Goal: Task Accomplishment & Management: Manage account settings

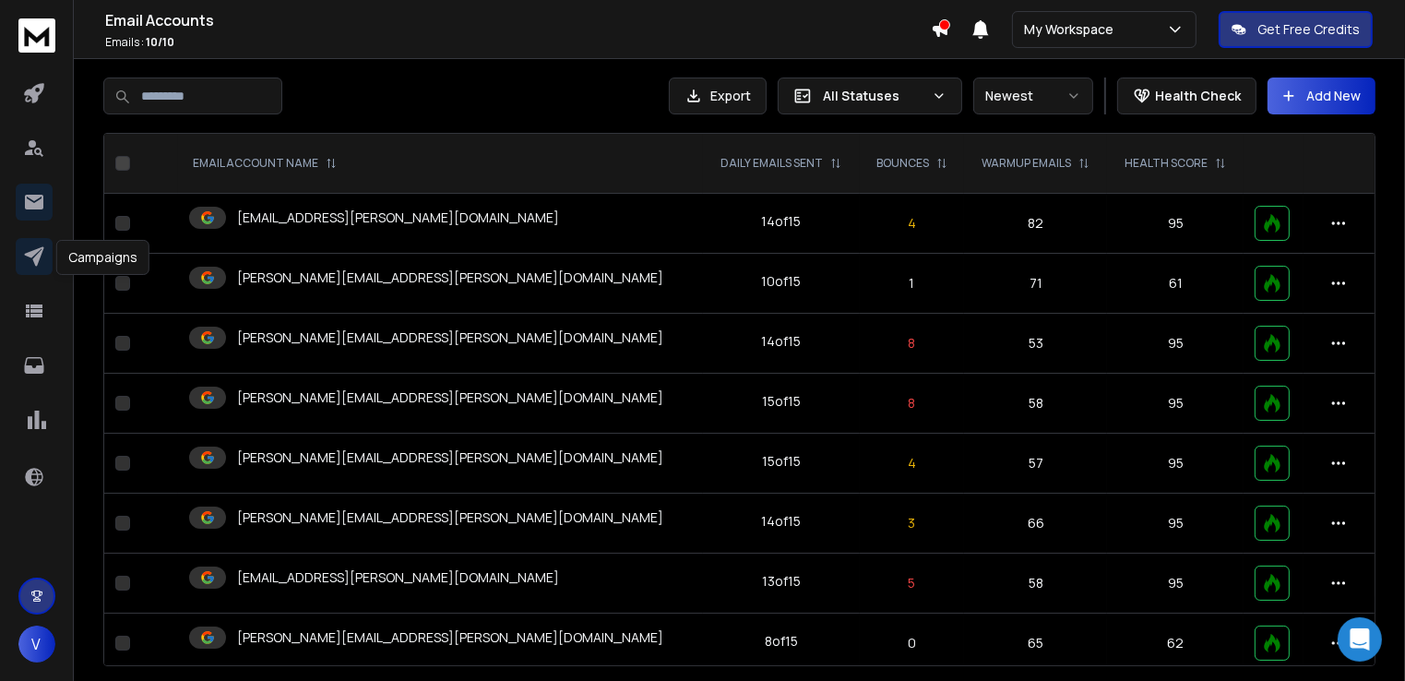
click at [26, 262] on icon at bounding box center [34, 256] width 22 height 22
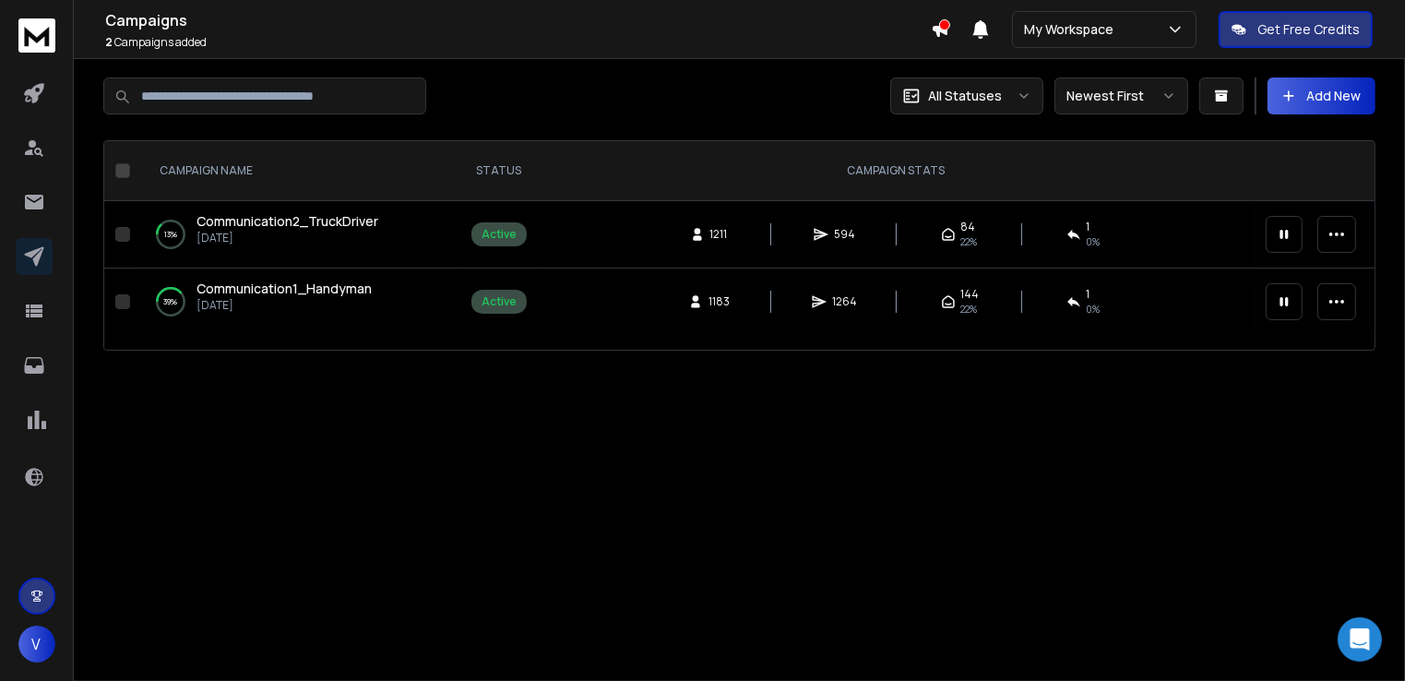
click at [276, 230] on link "Communication2_TruckDriver" at bounding box center [287, 221] width 182 height 18
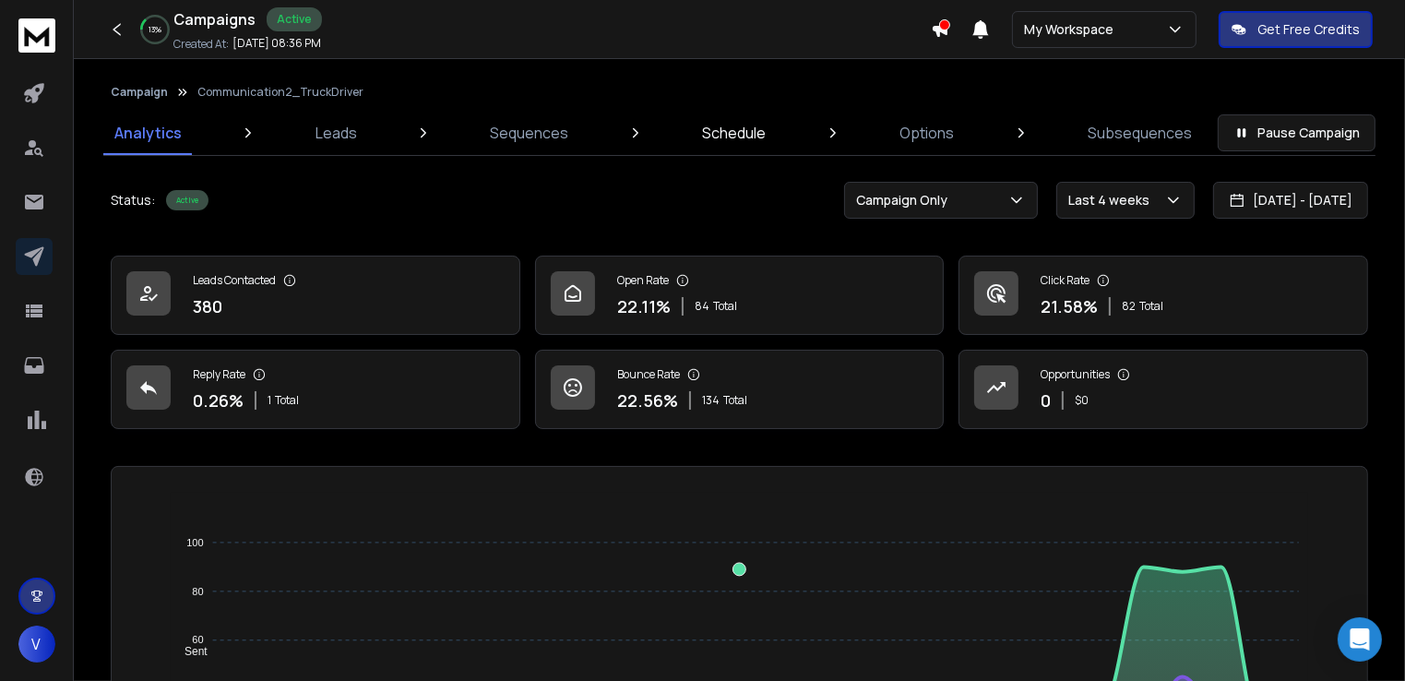
click at [753, 141] on p "Schedule" at bounding box center [734, 133] width 64 height 22
click at [515, 118] on link "Sequences" at bounding box center [530, 133] width 101 height 44
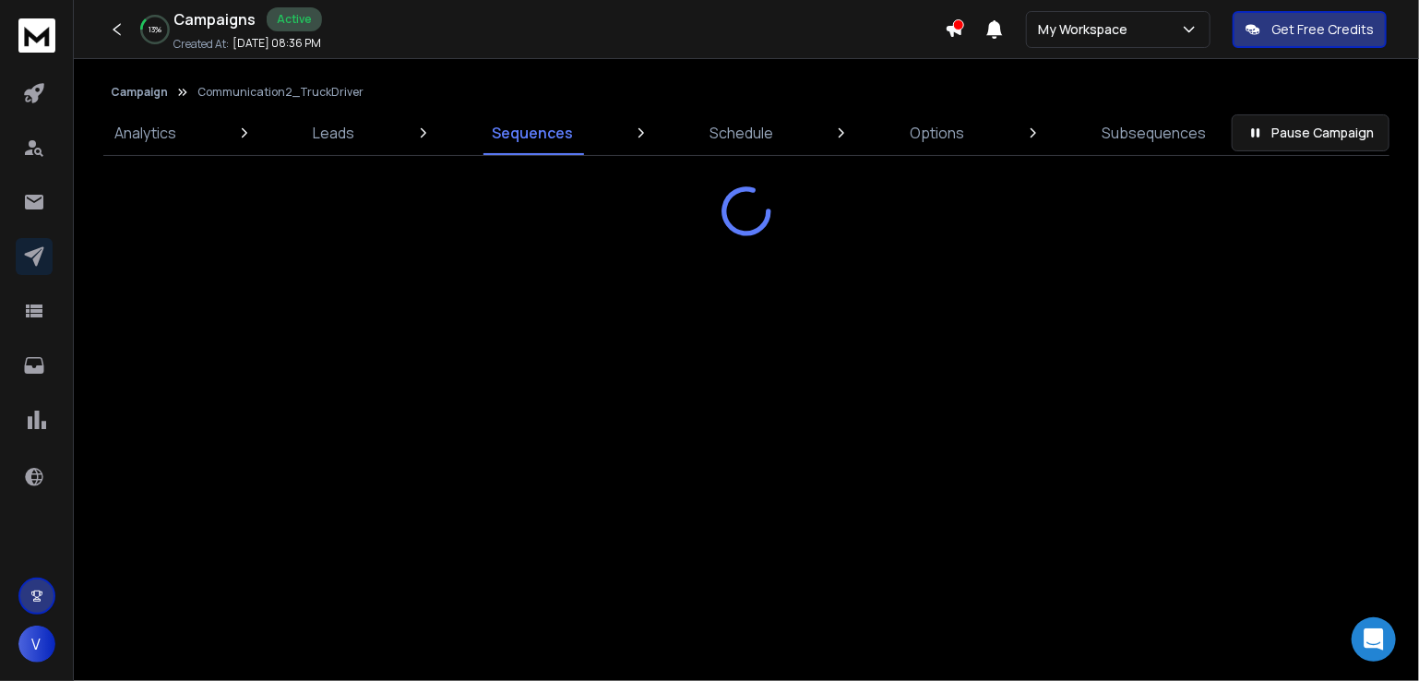
click at [524, 141] on p "Sequences" at bounding box center [532, 133] width 81 height 22
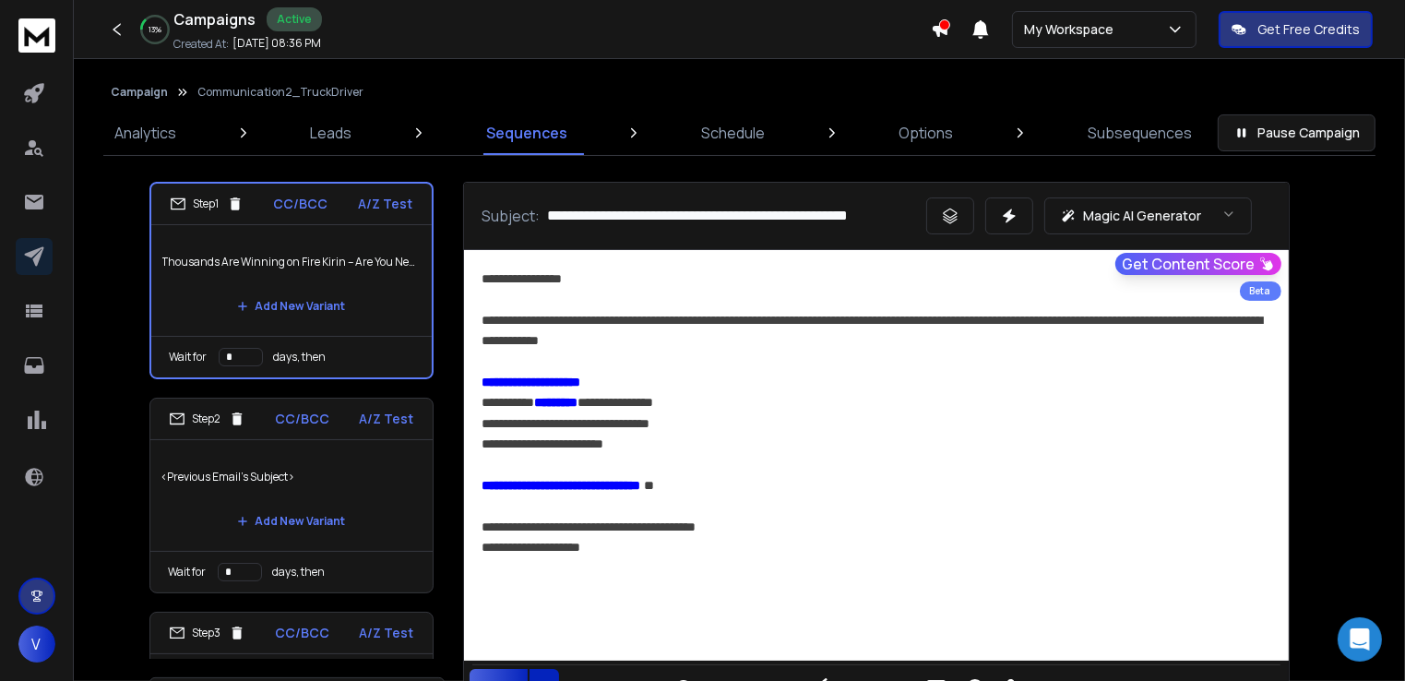
click at [305, 484] on p "<Previous Email's Subject>" at bounding box center [291, 477] width 260 height 52
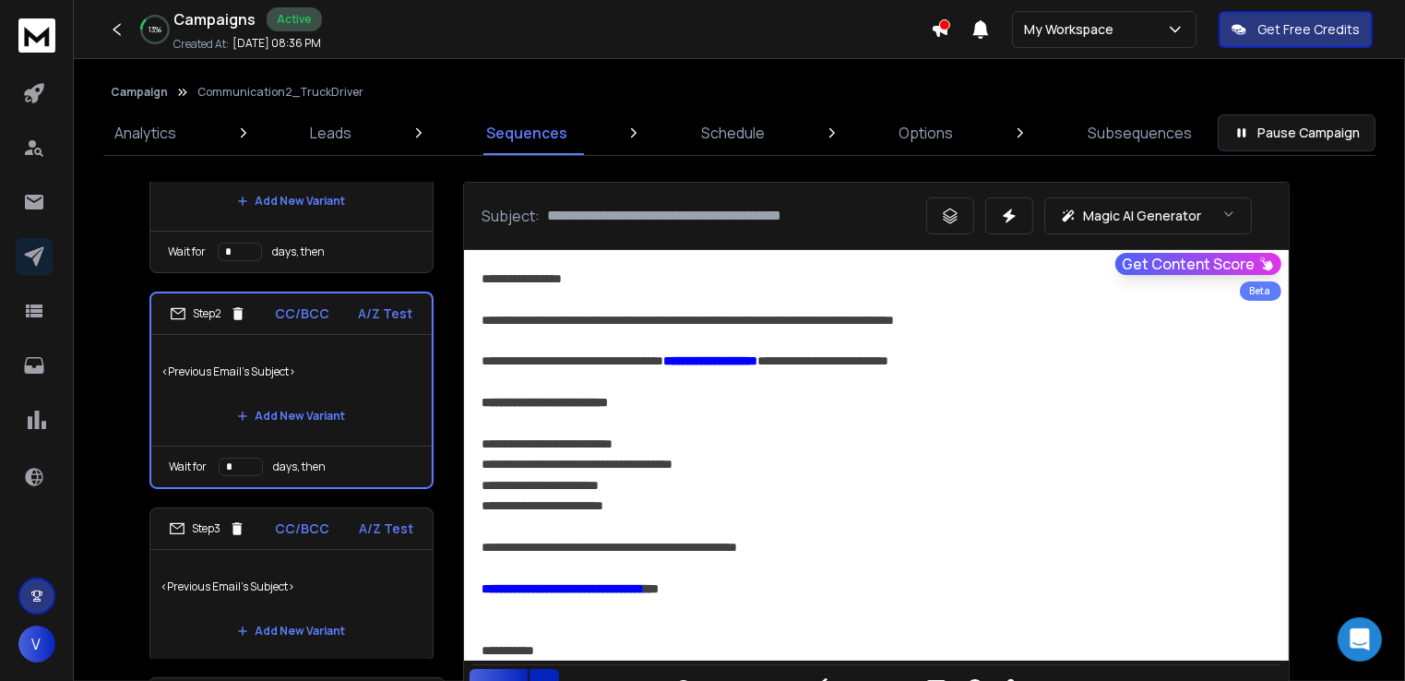
scroll to position [104, 0]
click at [273, 599] on p "<Previous Email's Subject>" at bounding box center [291, 587] width 260 height 52
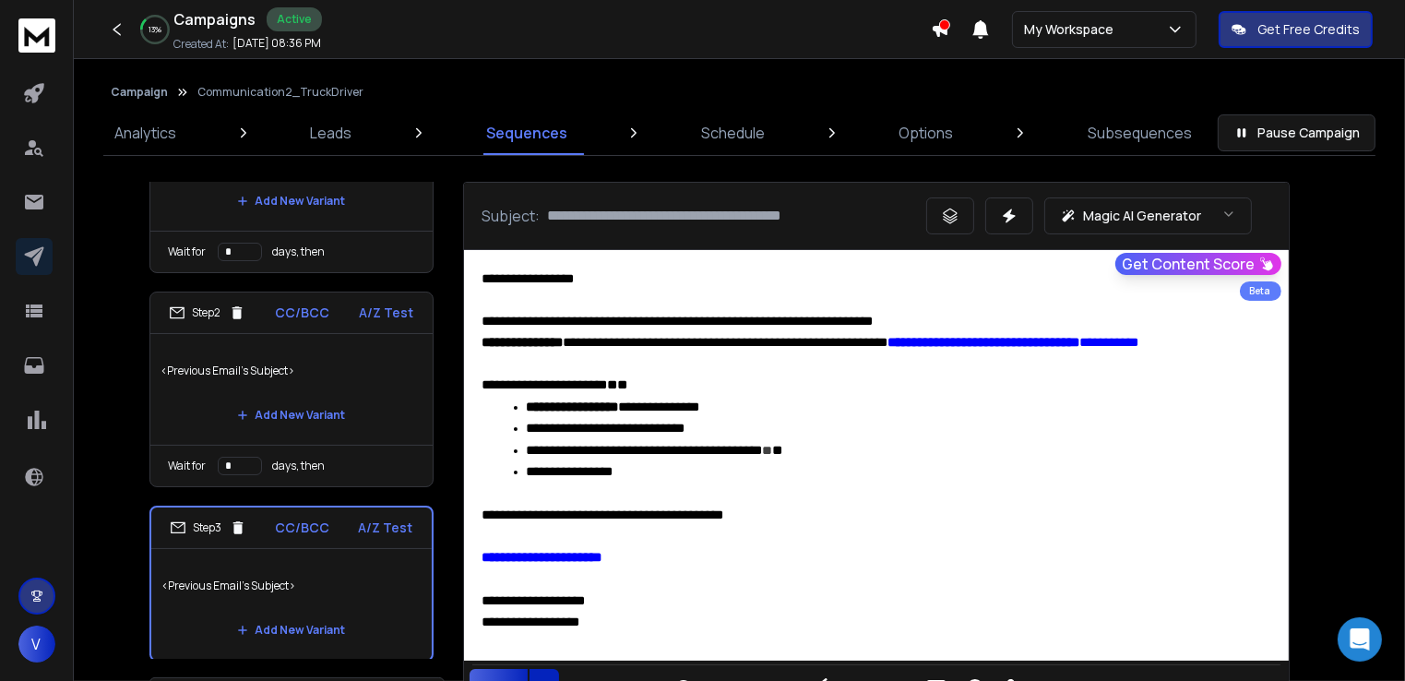
click at [572, 564] on div "**********" at bounding box center [876, 557] width 788 height 21
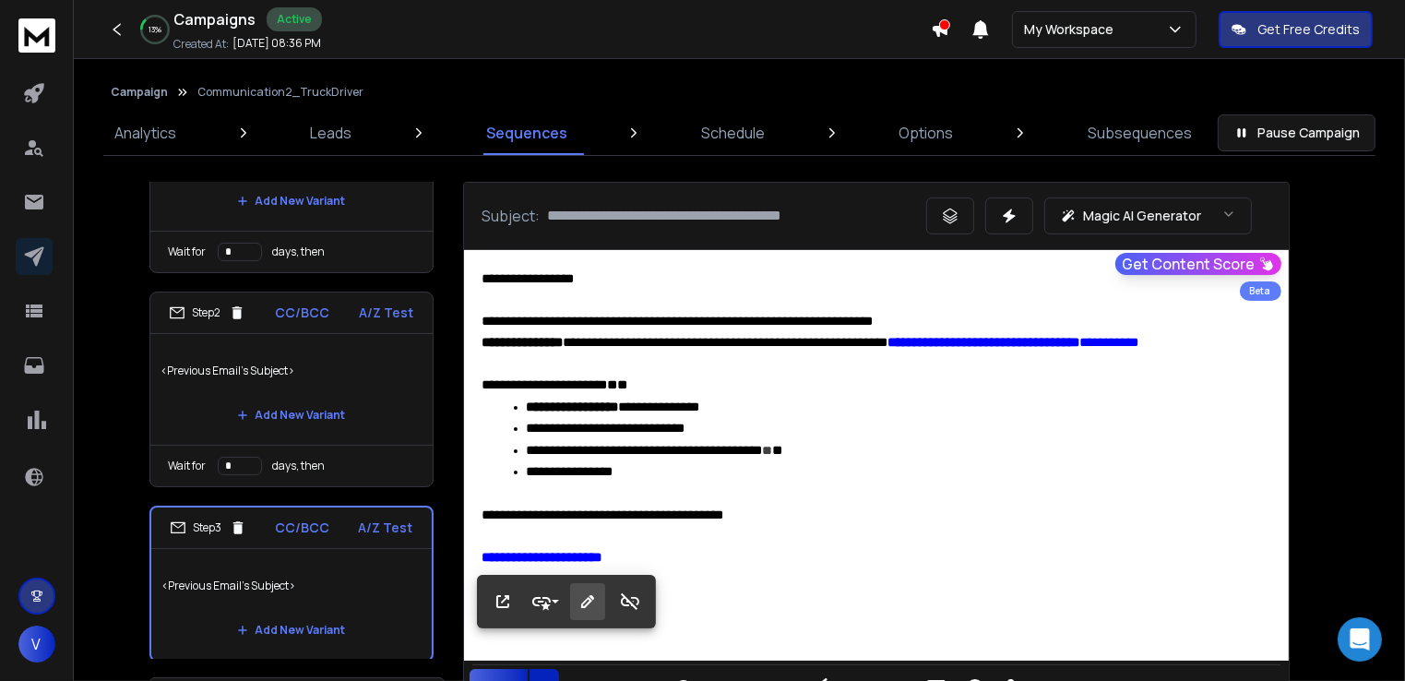
click at [590, 604] on icon "button" at bounding box center [587, 601] width 22 height 22
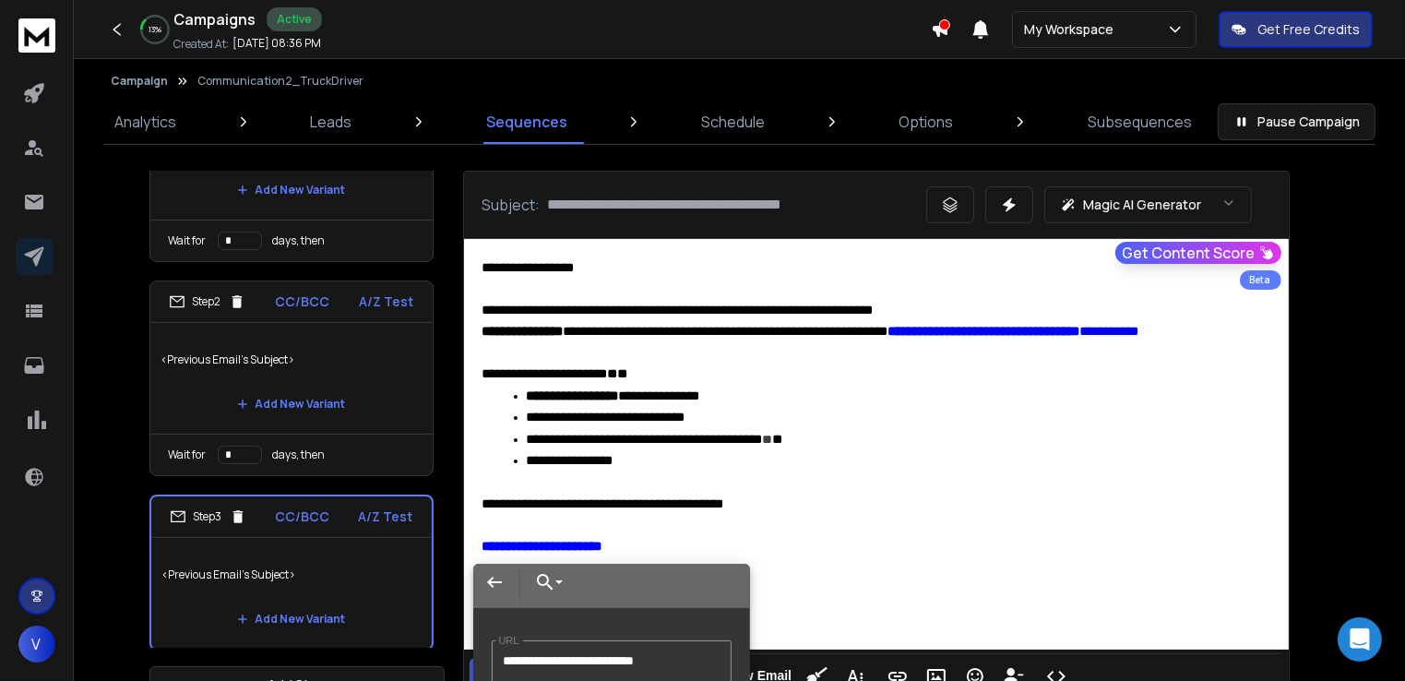
click at [883, 543] on div "**********" at bounding box center [876, 546] width 788 height 21
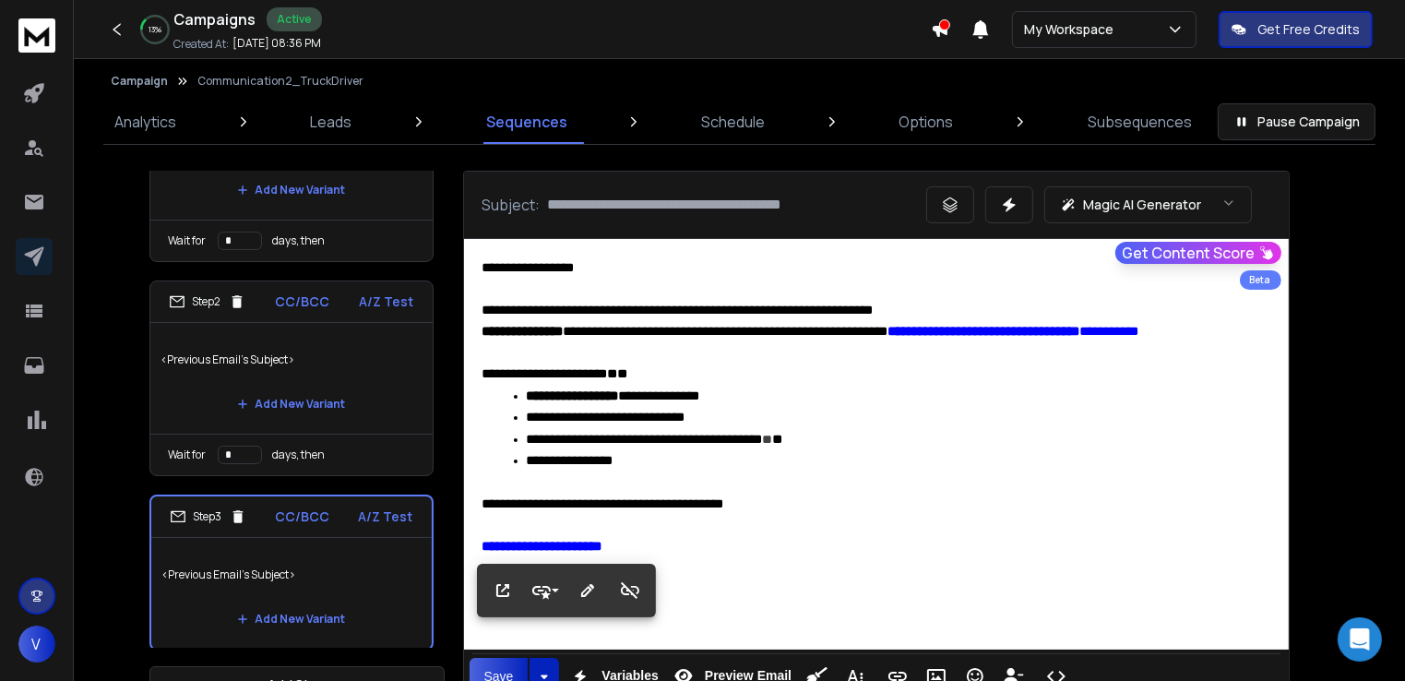
click at [883, 543] on div "**********" at bounding box center [876, 546] width 788 height 21
click at [301, 379] on p "<Previous Email's Subject>" at bounding box center [291, 360] width 260 height 52
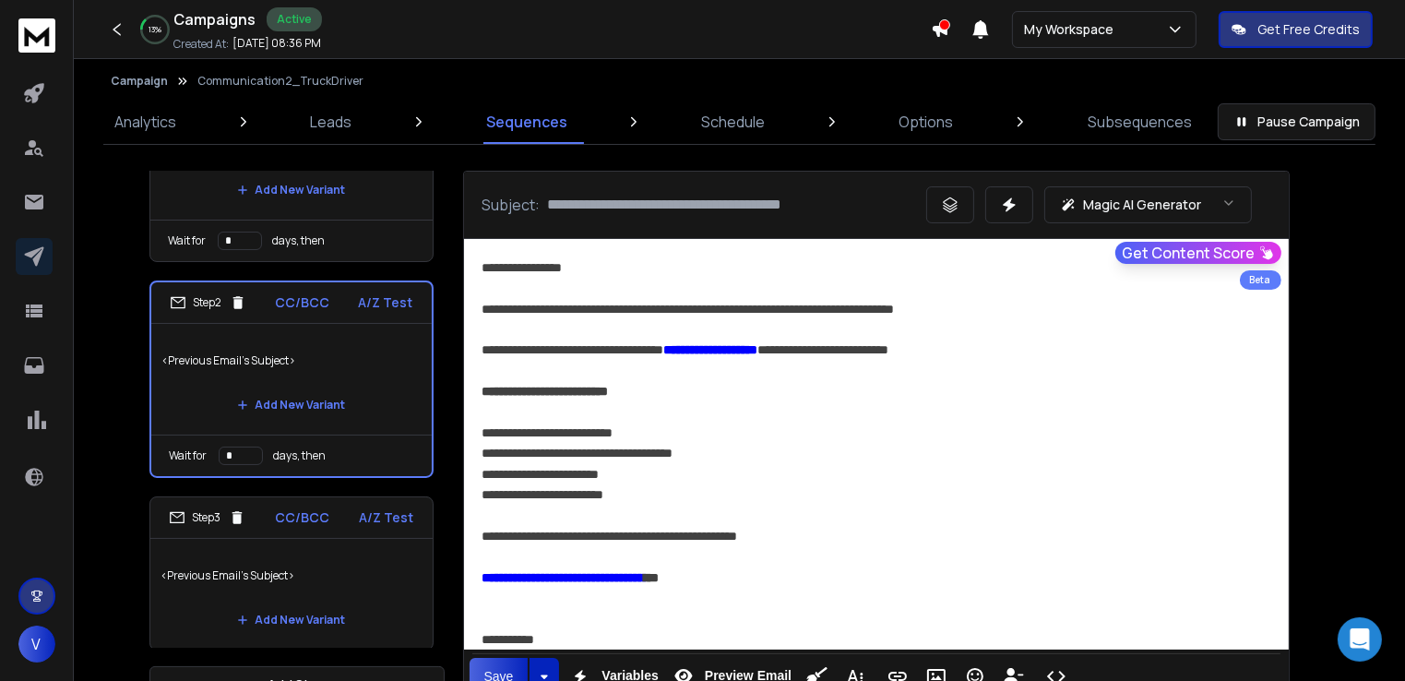
scroll to position [0, 0]
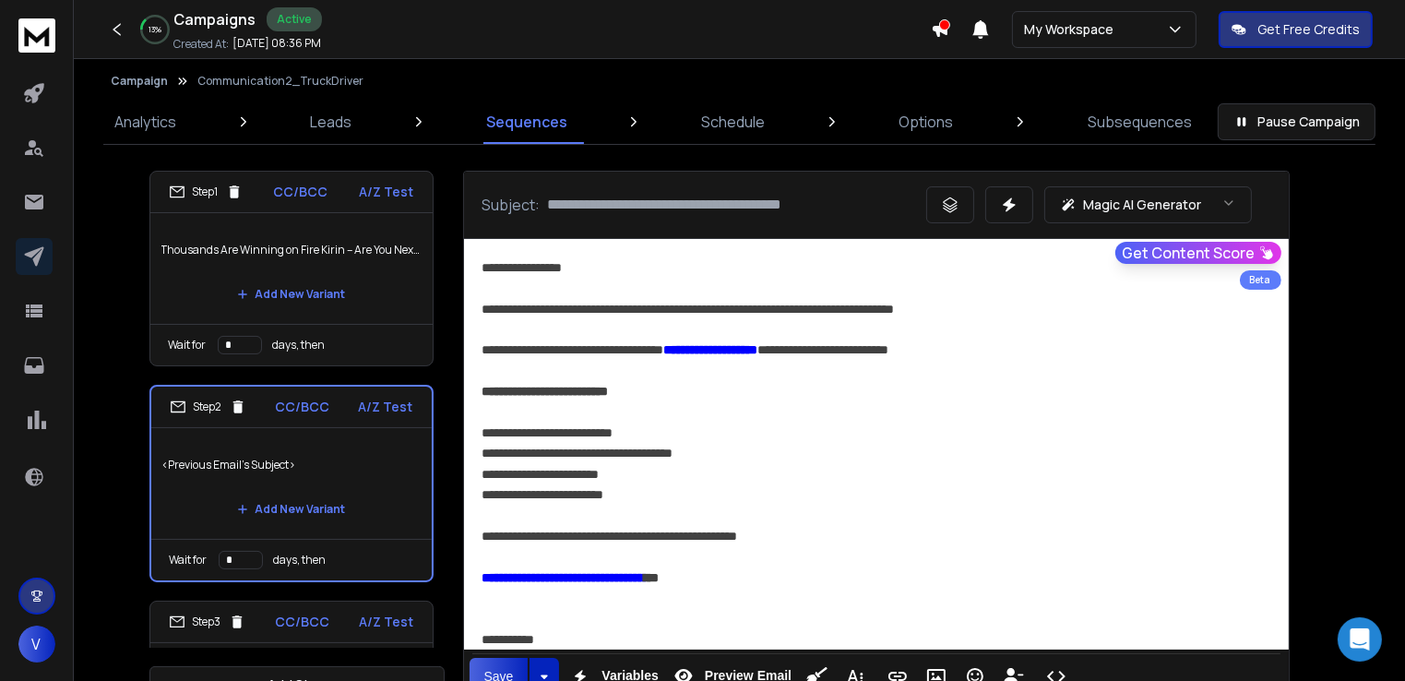
click at [328, 263] on p "Thousands Are Winning on Fire Kirin – Are You Next? 🔥" at bounding box center [291, 250] width 260 height 52
type input "**********"
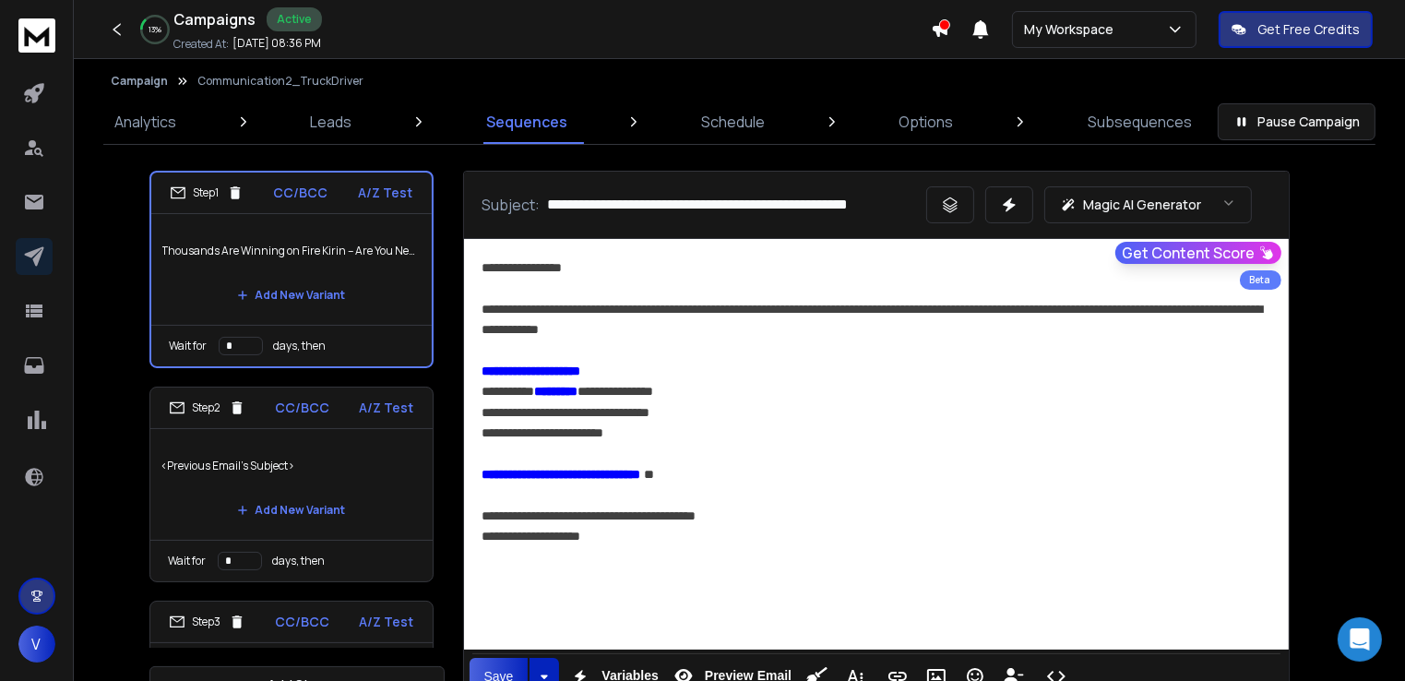
scroll to position [58, 0]
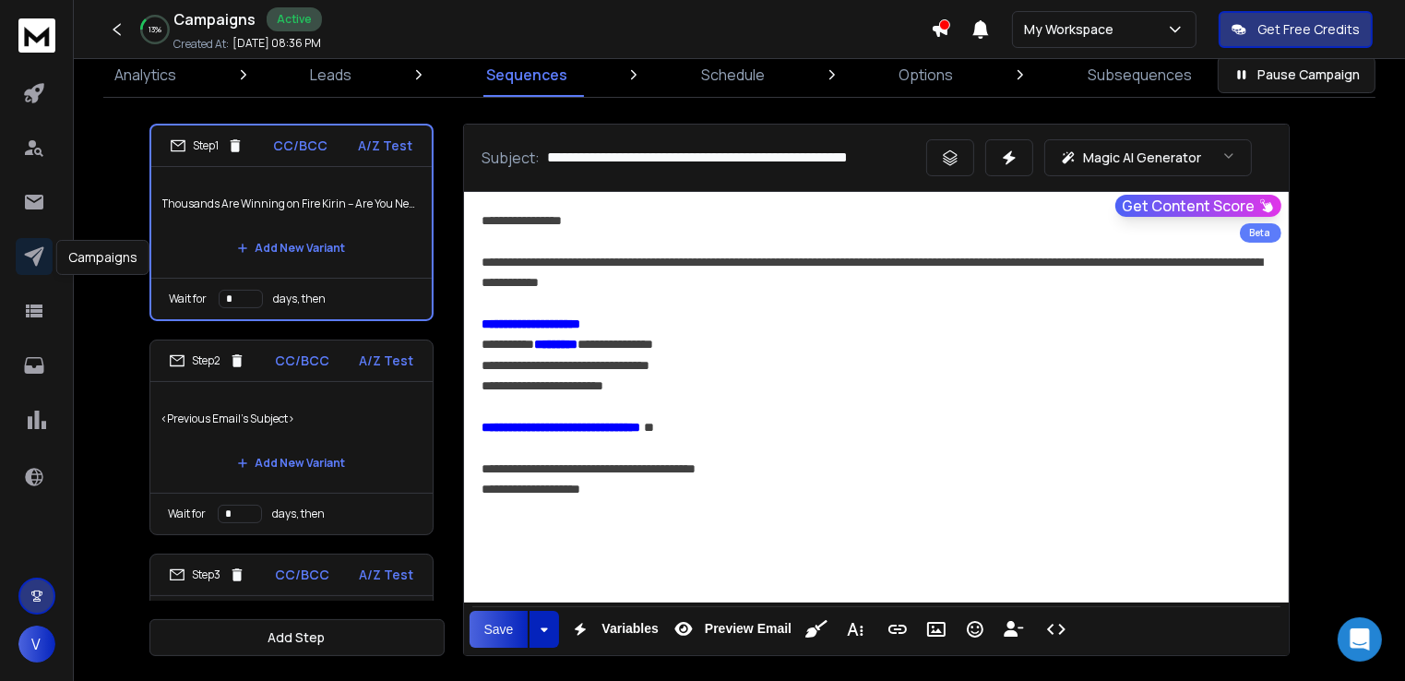
click at [37, 252] on icon at bounding box center [34, 256] width 22 height 22
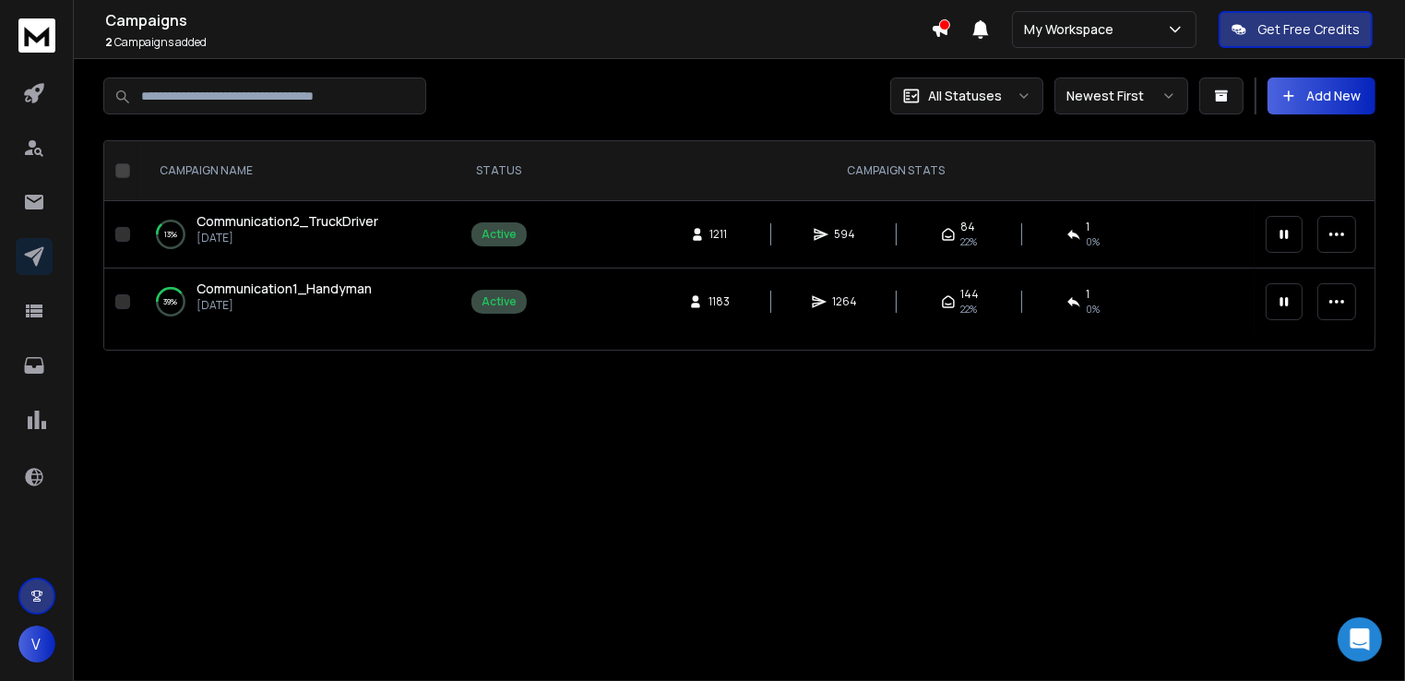
click at [205, 303] on p "[DATE]" at bounding box center [283, 305] width 175 height 15
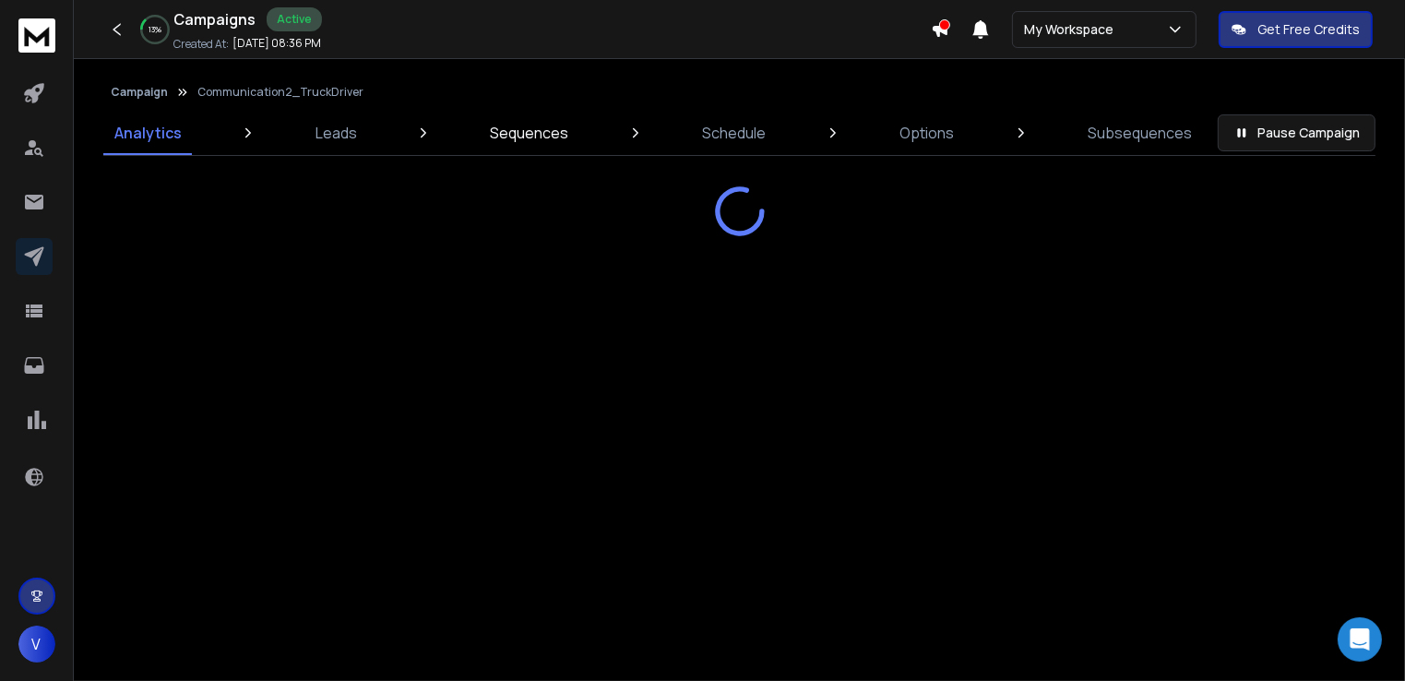
click at [527, 129] on p "Sequences" at bounding box center [530, 133] width 78 height 22
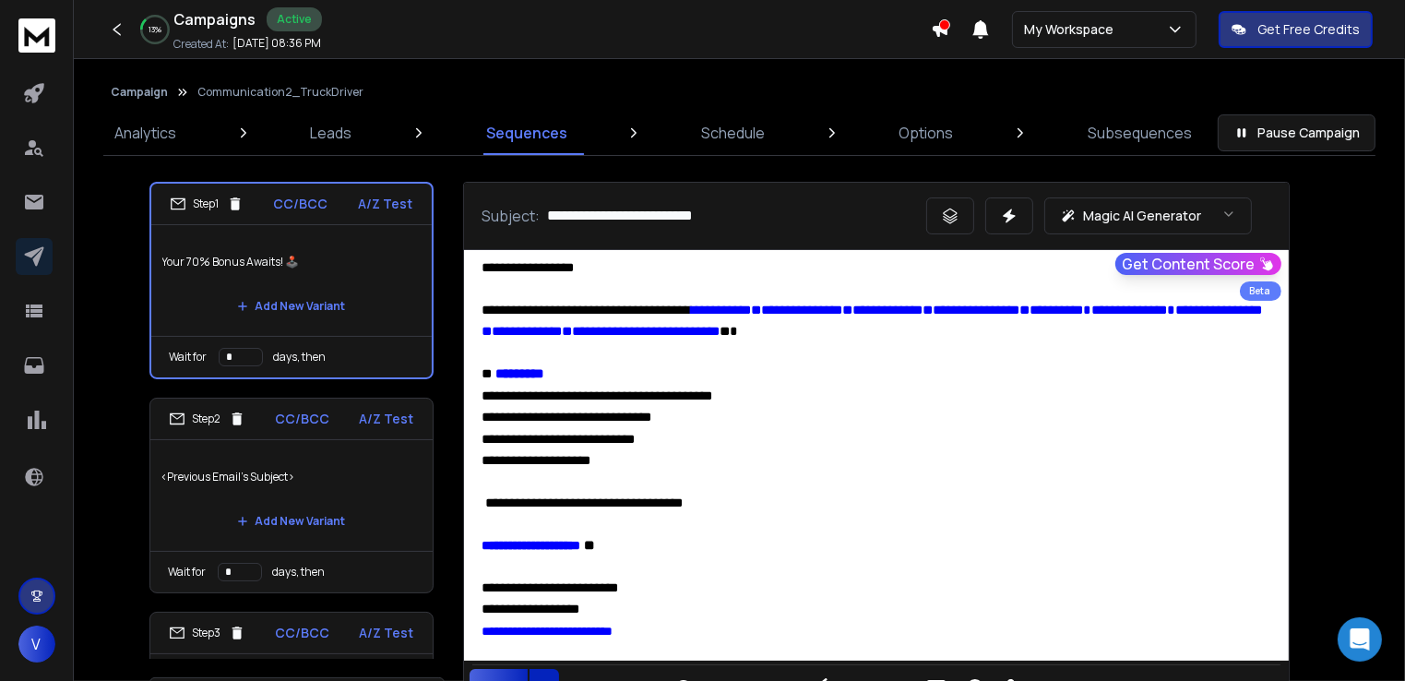
scroll to position [11, 0]
click at [274, 485] on p "<Previous Email's Subject>" at bounding box center [291, 477] width 260 height 52
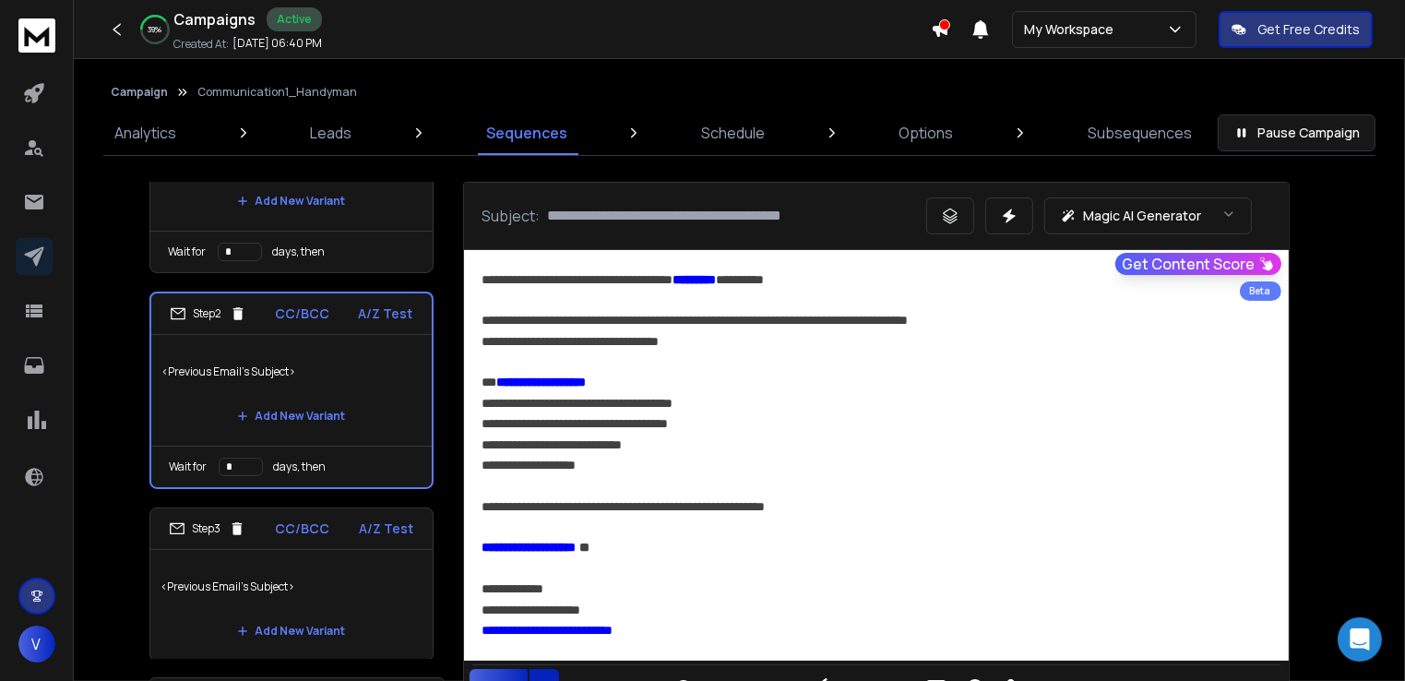
scroll to position [41, 0]
click at [276, 584] on p "<Previous Email's Subject>" at bounding box center [291, 587] width 260 height 52
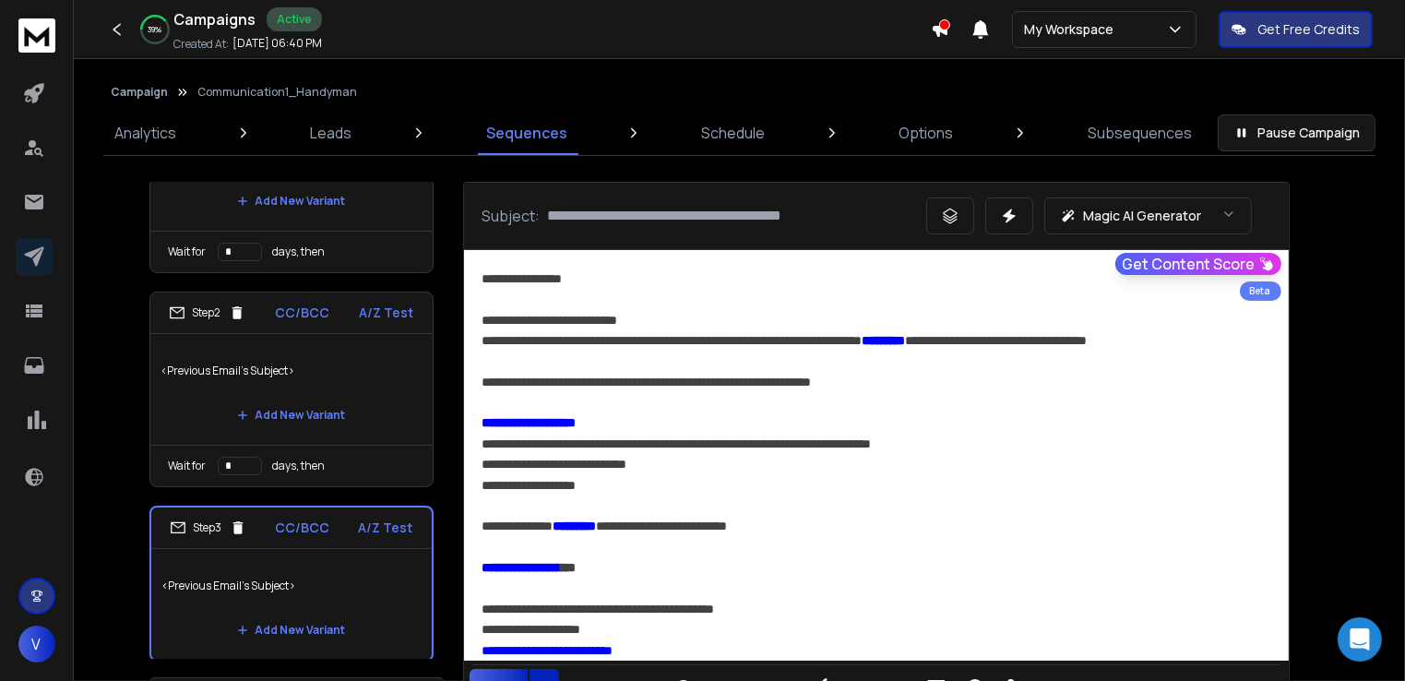
scroll to position [20, 0]
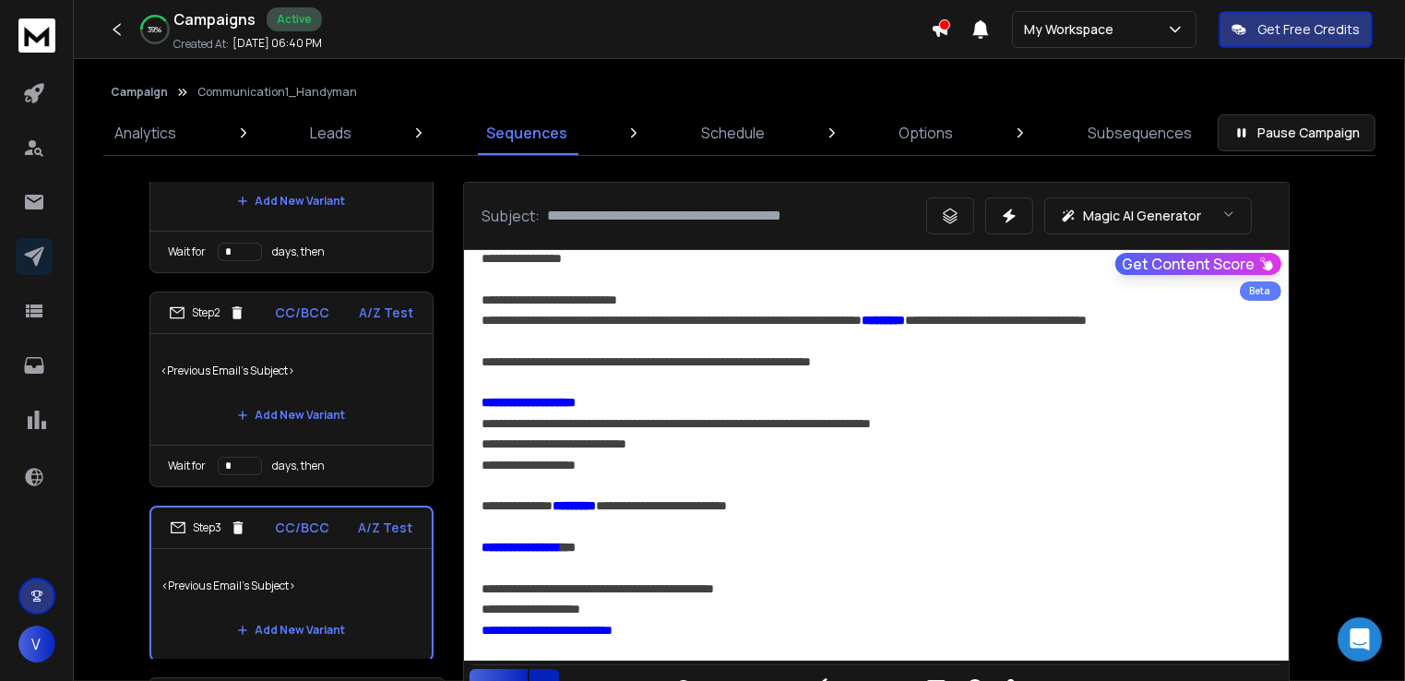
click at [303, 363] on p "<Previous Email's Subject>" at bounding box center [291, 371] width 260 height 52
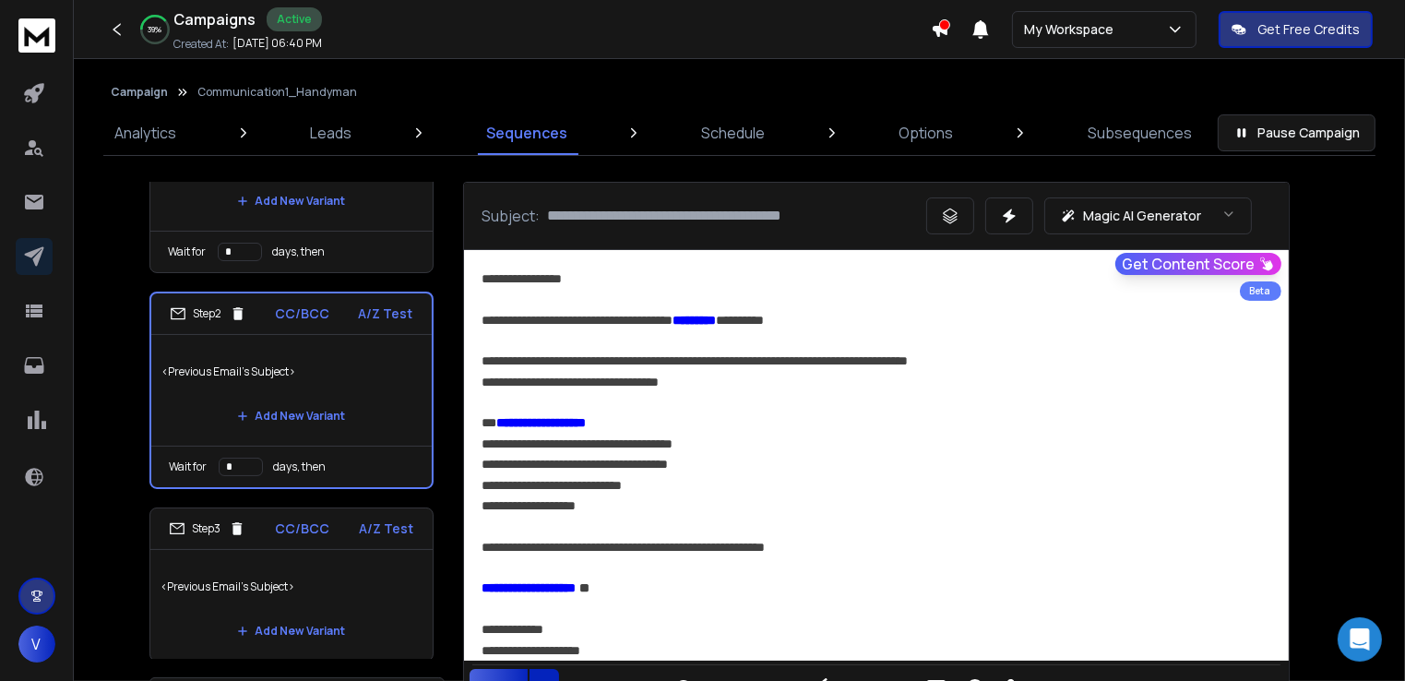
scroll to position [0, 0]
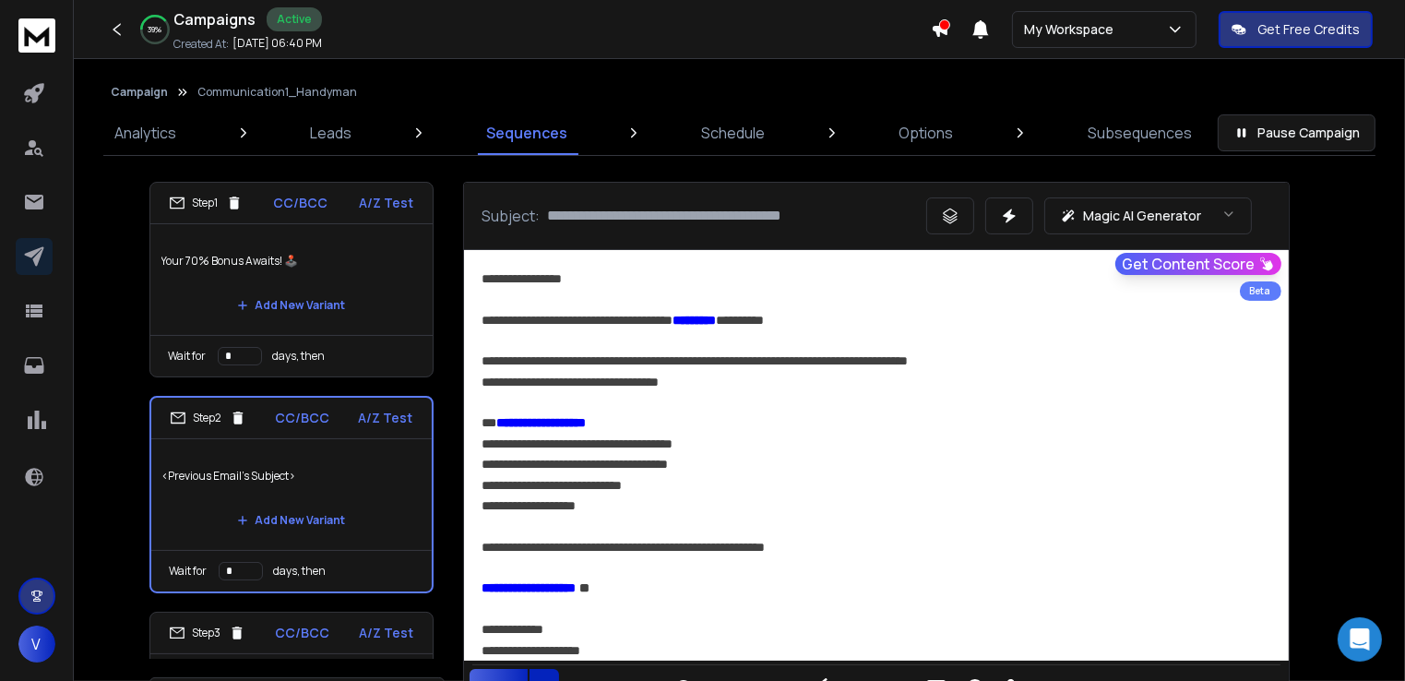
click at [355, 243] on p "Your 70% Bonus Awaits! 🕹️" at bounding box center [291, 261] width 260 height 52
type input "**********"
